Goal: Task Accomplishment & Management: Use online tool/utility

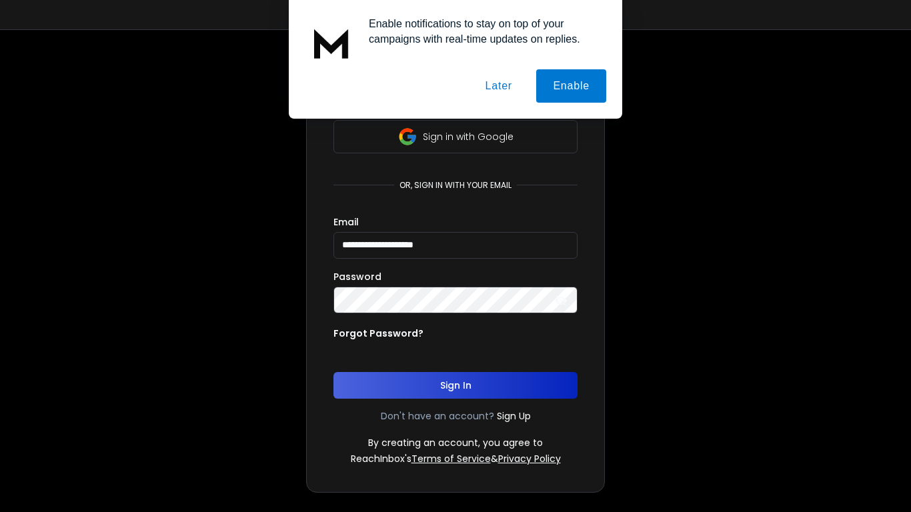
type input "**********"
click at [456, 385] on button "Sign In" at bounding box center [456, 385] width 244 height 27
